Goal: Task Accomplishment & Management: Use online tool/utility

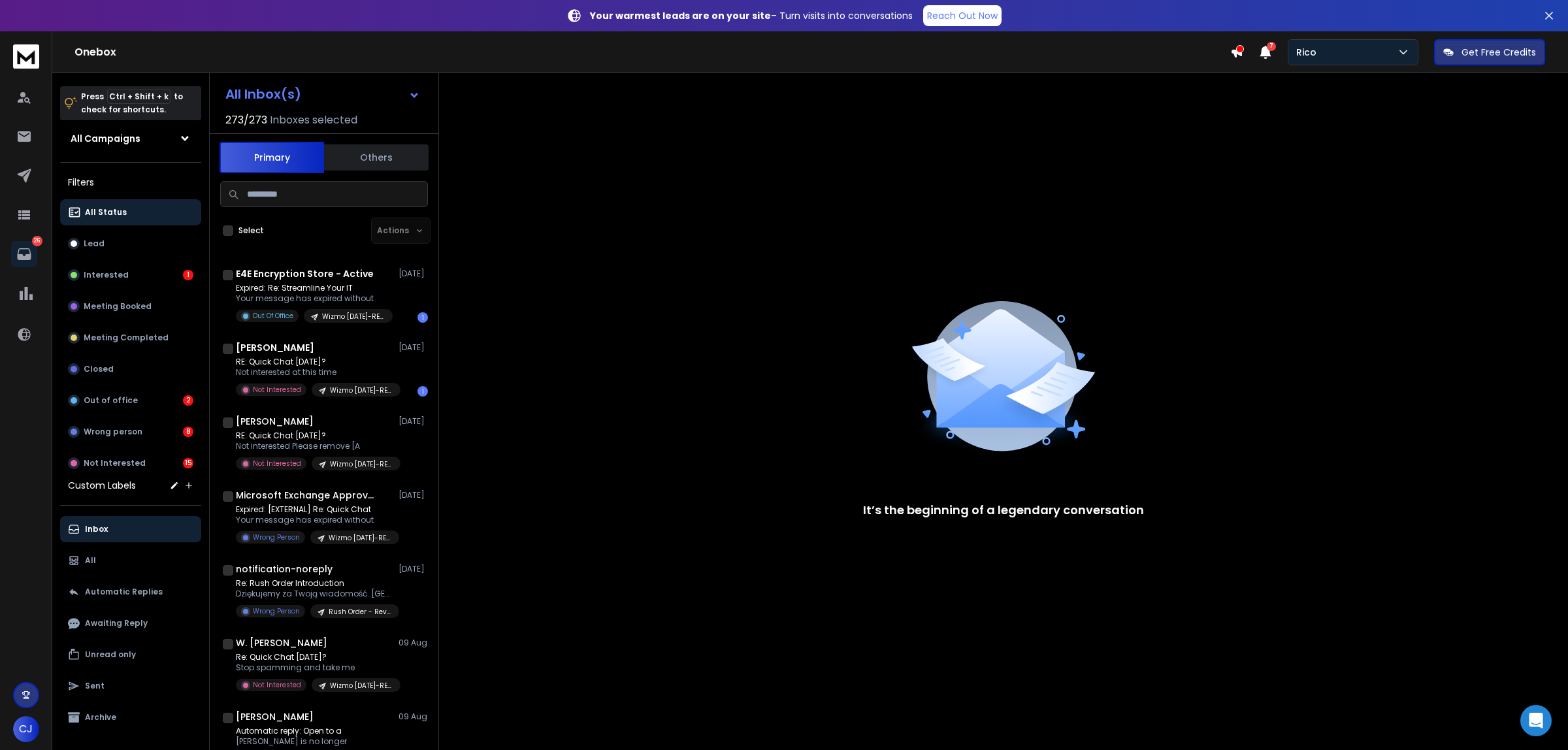
click at [1347, 56] on div "Rico" at bounding box center [1353, 52] width 114 height 13
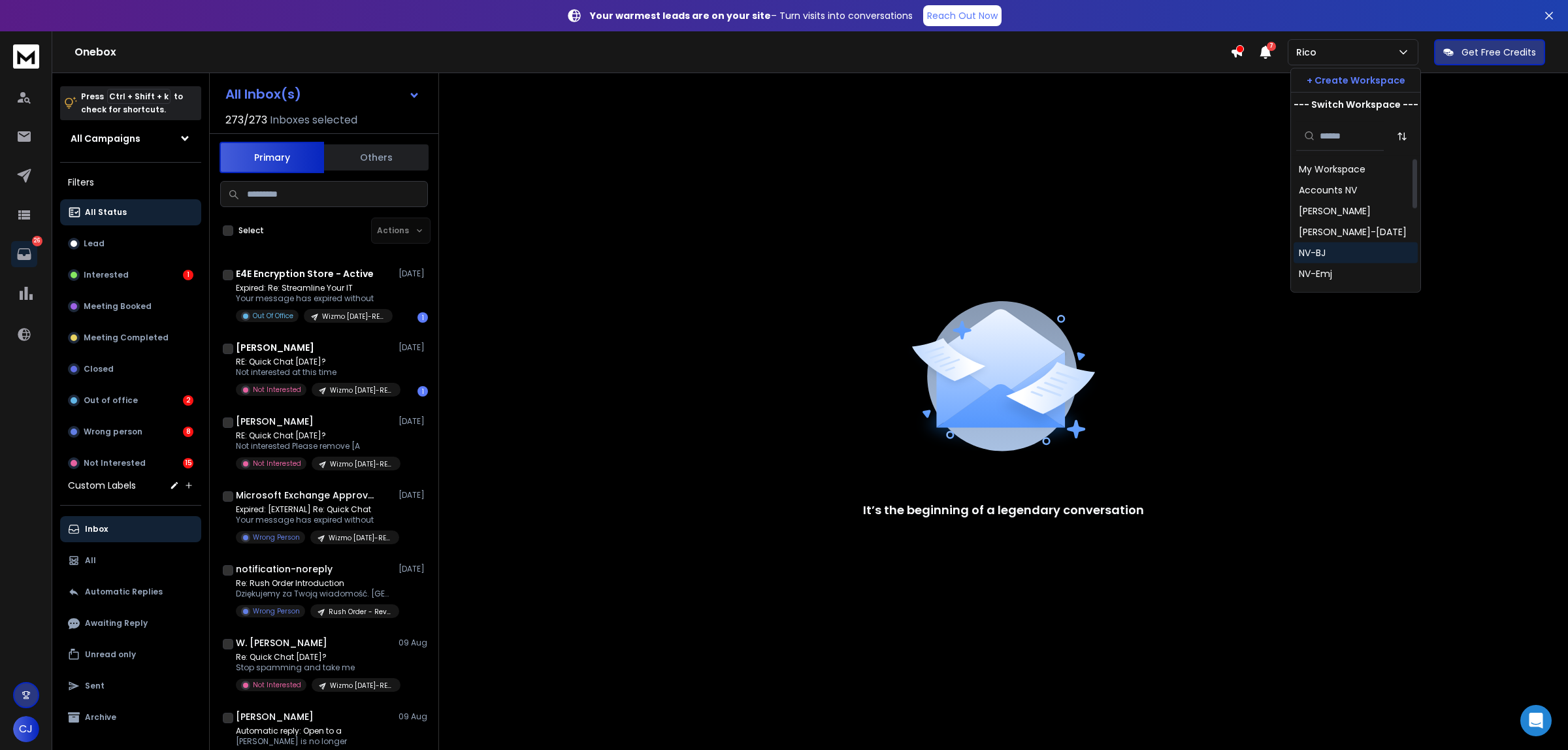
click at [1351, 248] on div "NV-BJ" at bounding box center [1355, 253] width 124 height 21
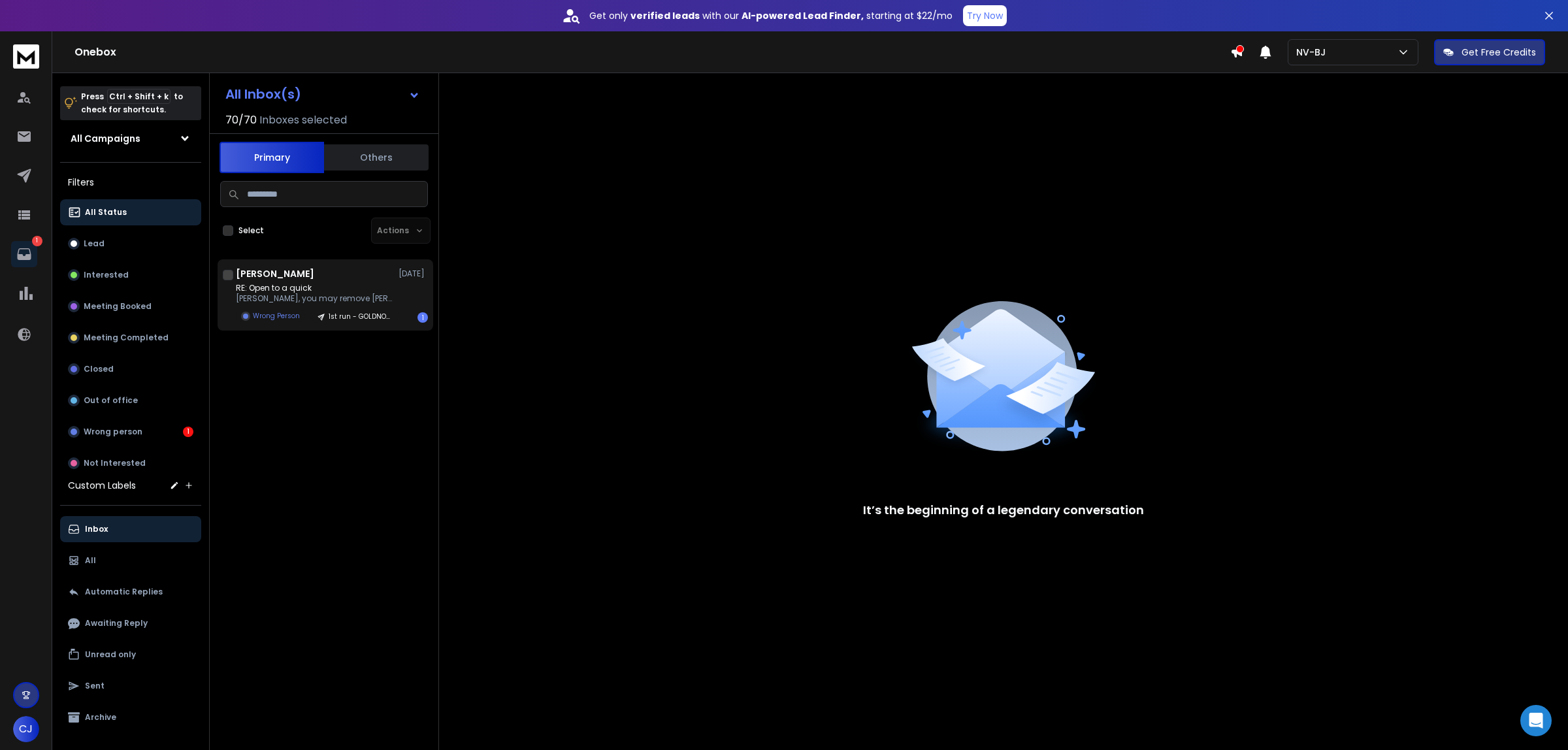
click at [331, 283] on p "RE: Open to a quick" at bounding box center [314, 288] width 157 height 11
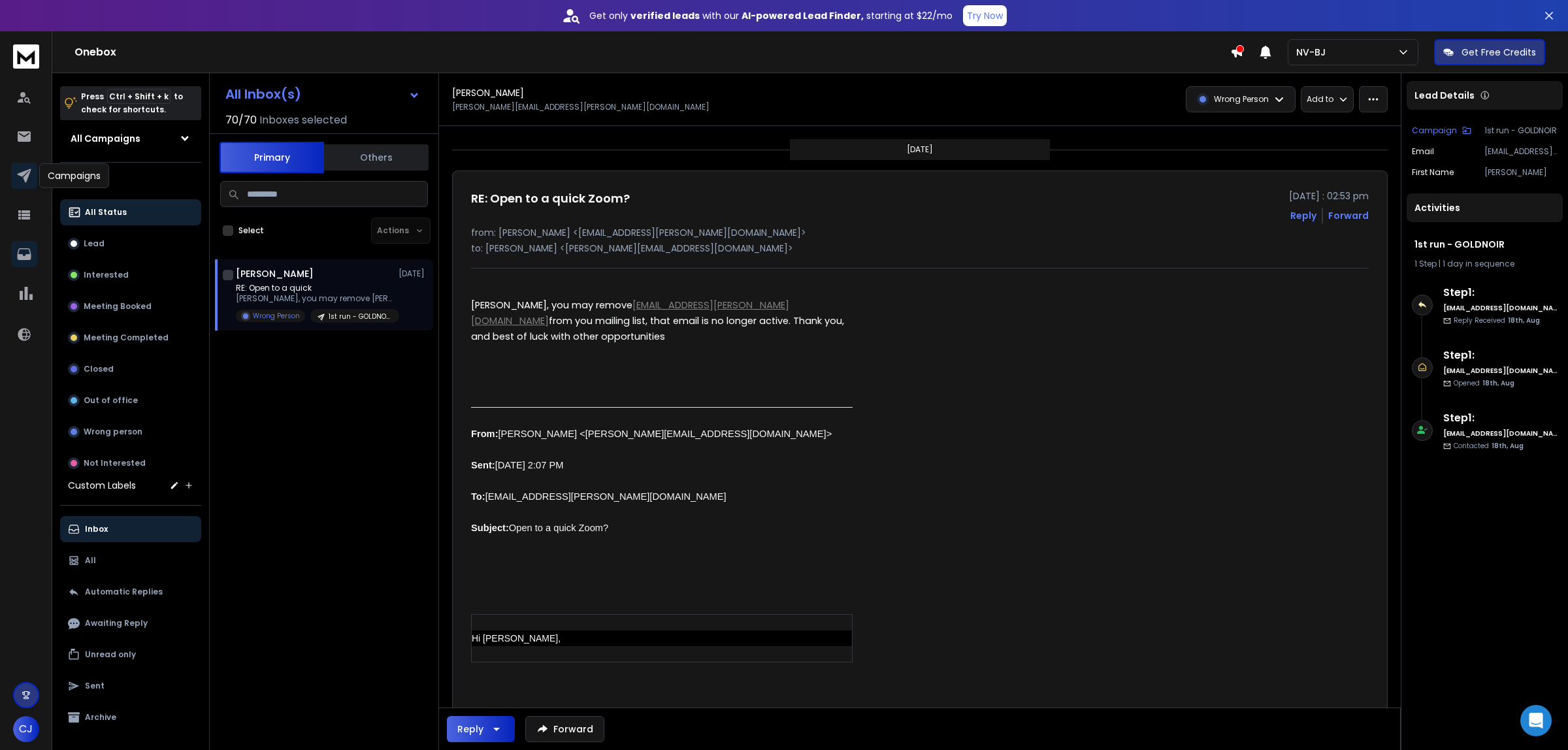
click at [29, 180] on icon at bounding box center [24, 175] width 16 height 16
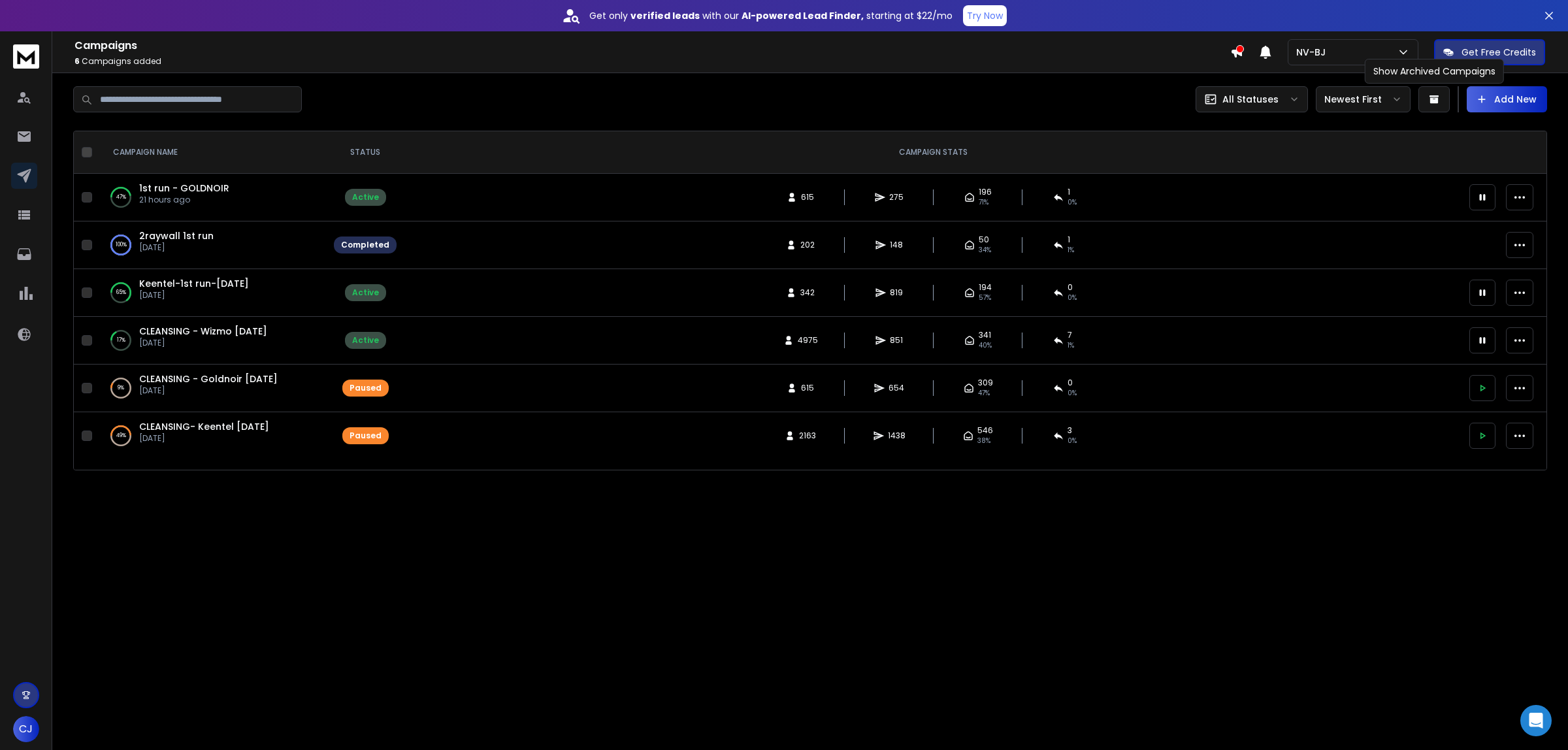
click at [1376, 64] on div "Show Archived Campaigns" at bounding box center [1434, 71] width 139 height 25
click at [1336, 56] on div "NV-BJ" at bounding box center [1353, 52] width 114 height 13
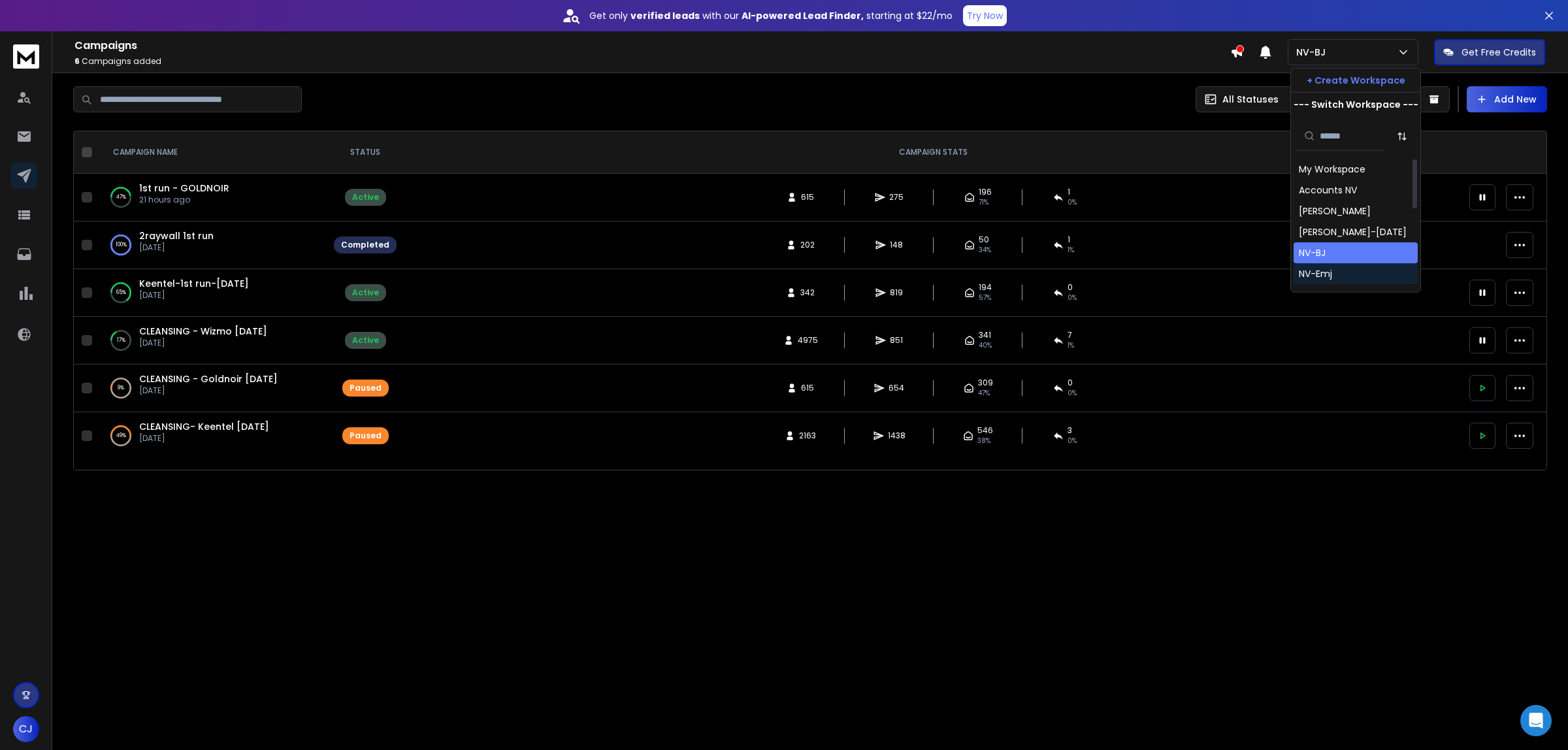
click at [1338, 273] on div "NV-Emj" at bounding box center [1355, 274] width 124 height 21
